Goal: Task Accomplishment & Management: Manage account settings

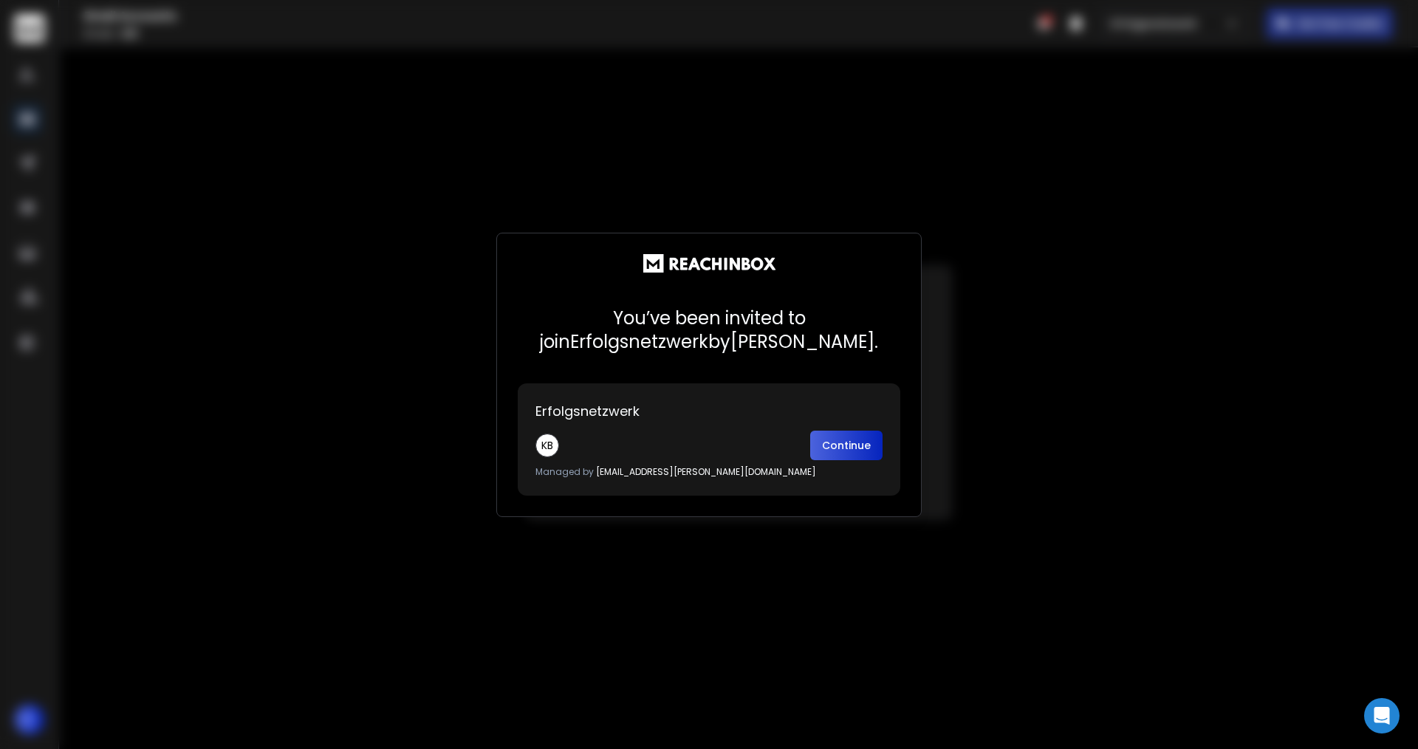
click at [851, 450] on button "Continue" at bounding box center [846, 446] width 72 height 30
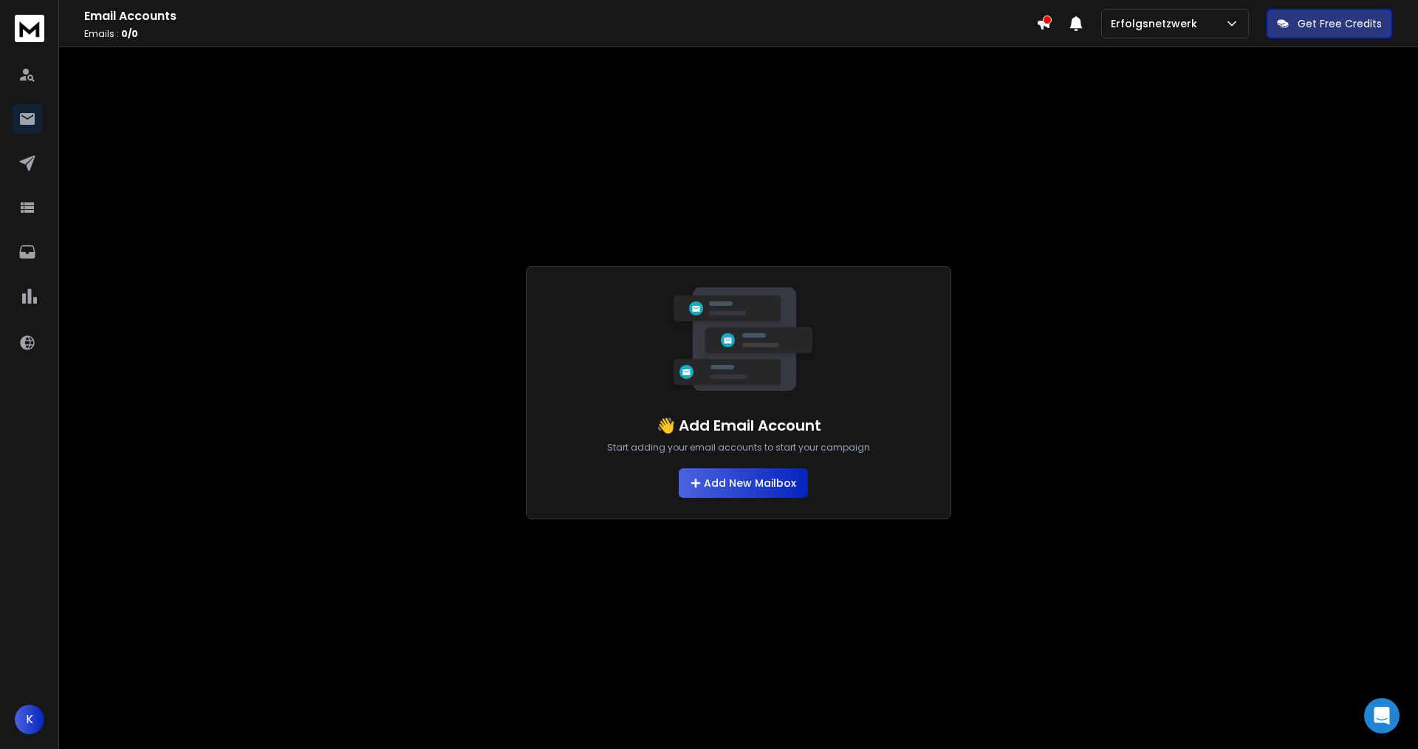
click at [1198, 385] on div "👋 Add Email Account Start adding your email accounts to start your campaign Add…" at bounding box center [739, 392] width 1312 height 253
click at [510, 151] on div "👋 Add Email Account Start adding your email accounts to start your campaign Add…" at bounding box center [739, 392] width 1312 height 660
click at [1185, 27] on p "Erfolgsnetzwerk" at bounding box center [1157, 23] width 92 height 15
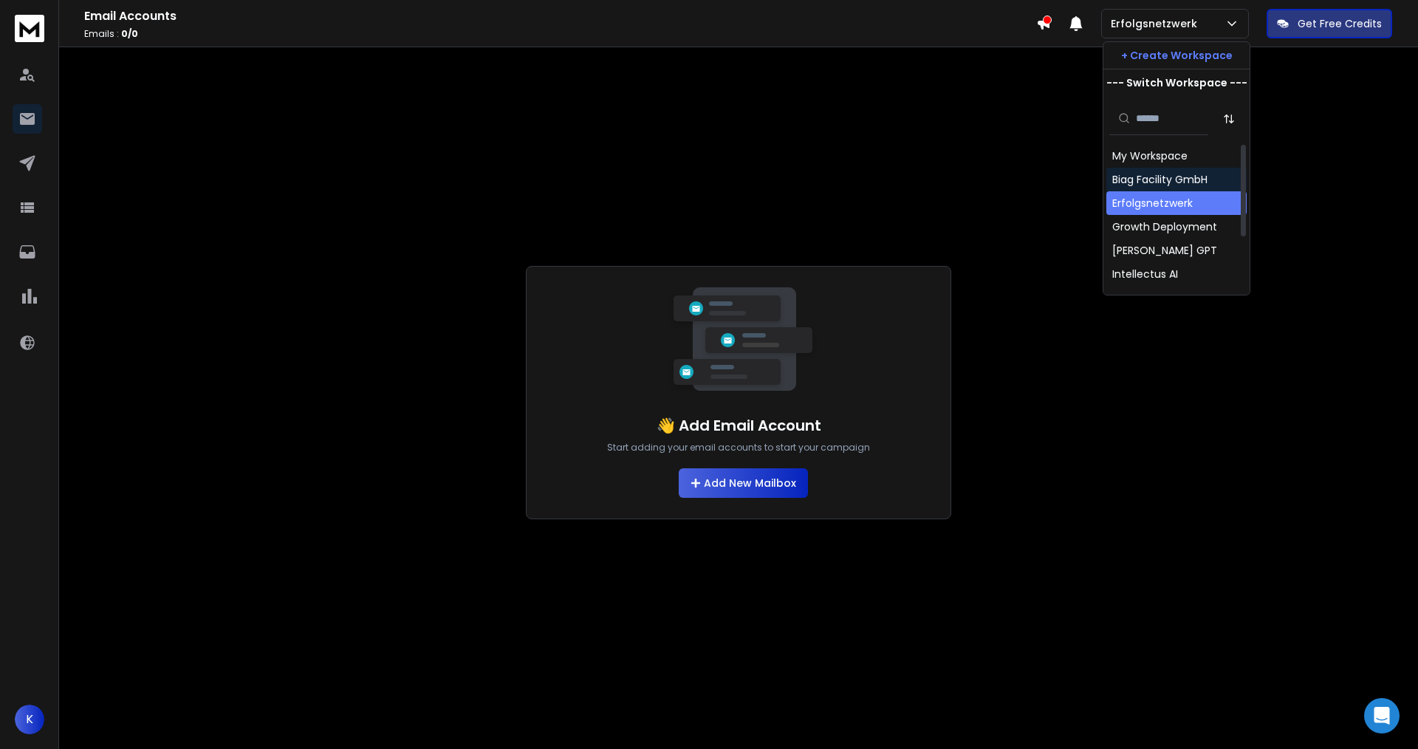
click at [1165, 174] on div "Biag Facility GmbH" at bounding box center [1159, 179] width 95 height 15
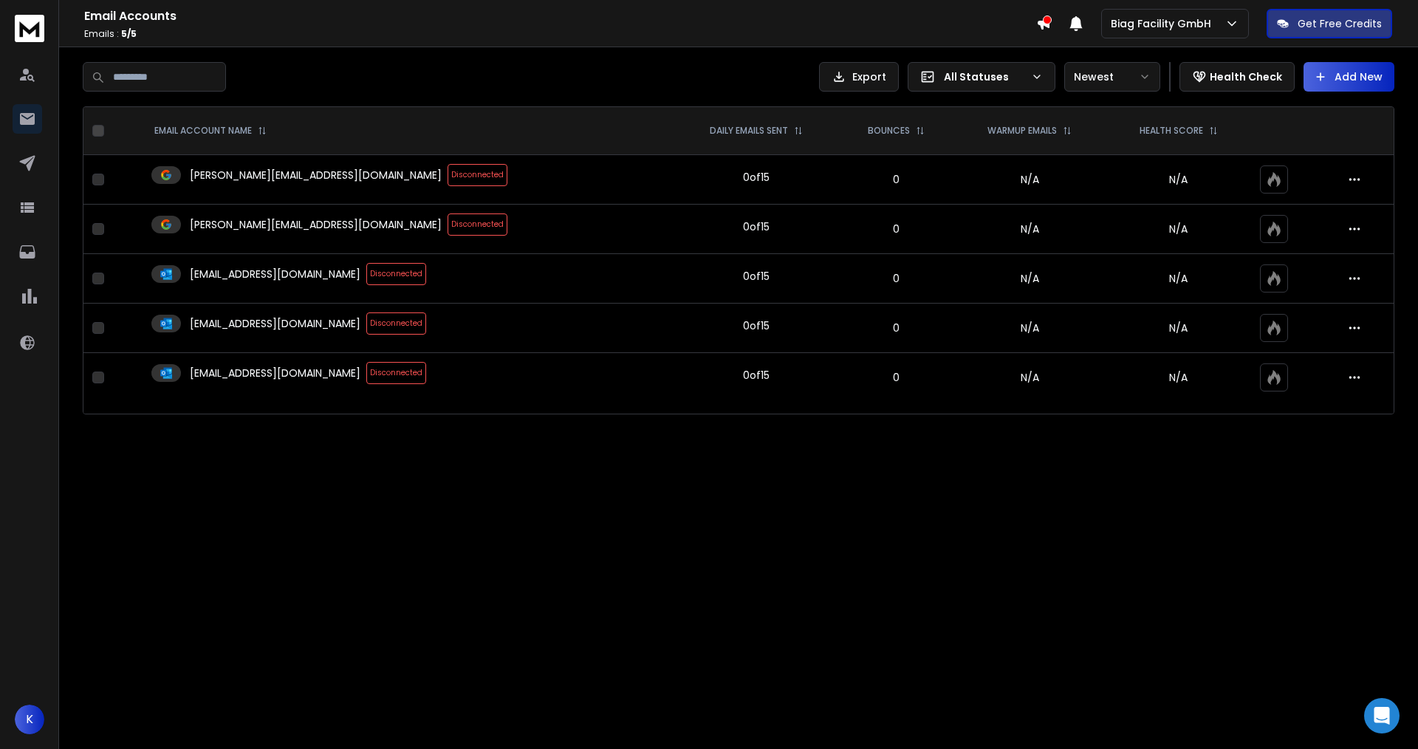
click at [1182, 24] on p "Biag Facility GmbH" at bounding box center [1164, 23] width 106 height 15
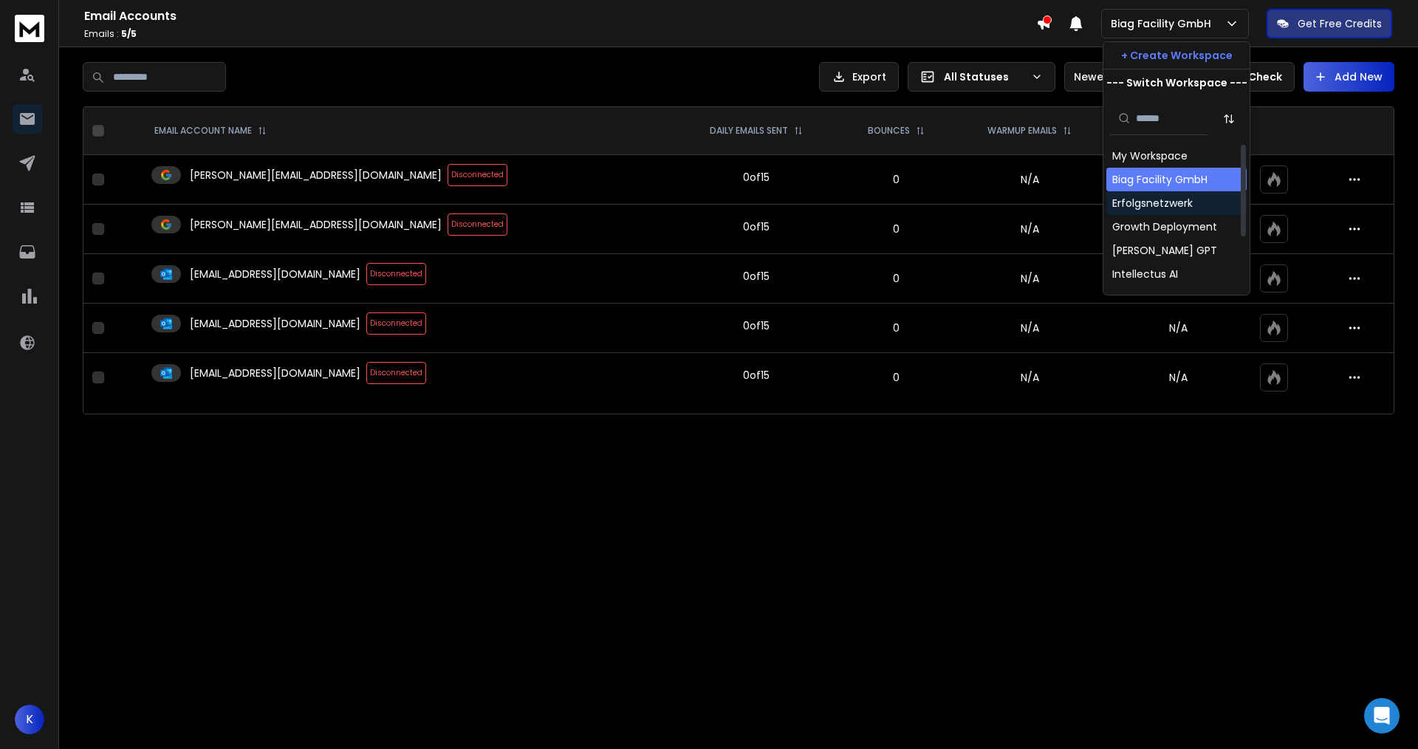
click at [1179, 206] on div "Erfolgsnetzwerk" at bounding box center [1152, 203] width 81 height 15
